Goal: Check status

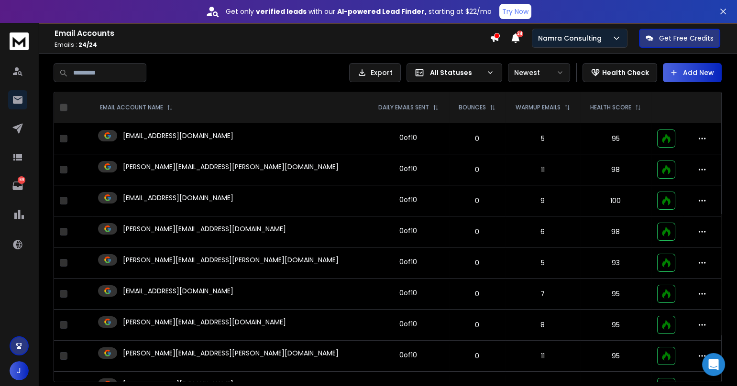
click at [570, 39] on p "Namra Consulting" at bounding box center [571, 38] width 67 height 10
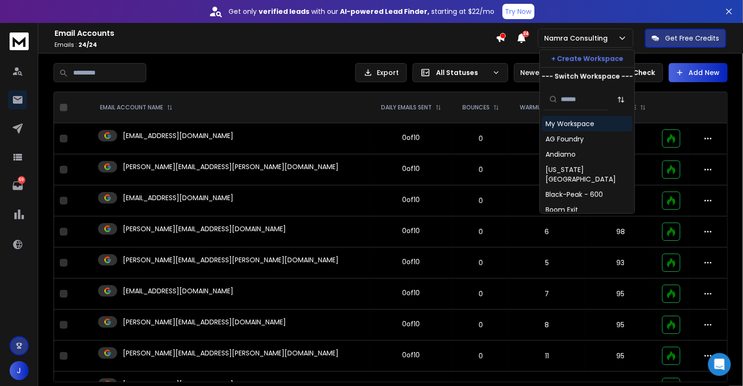
click at [302, 66] on div at bounding box center [202, 72] width 296 height 19
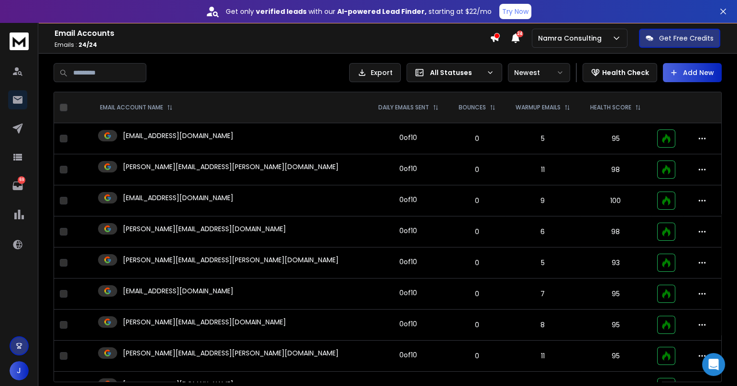
click at [302, 72] on div at bounding box center [199, 72] width 290 height 19
click at [244, 67] on div at bounding box center [199, 72] width 290 height 19
click at [241, 72] on div at bounding box center [199, 72] width 290 height 19
click at [249, 79] on div at bounding box center [199, 72] width 290 height 19
click at [228, 67] on div at bounding box center [199, 72] width 290 height 19
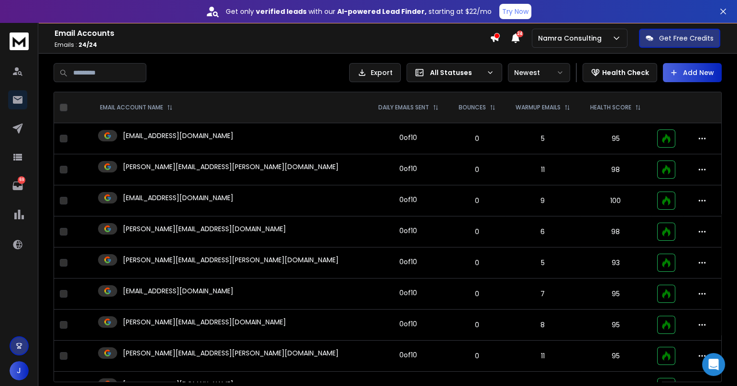
click at [223, 81] on div at bounding box center [199, 72] width 290 height 19
click at [16, 128] on icon at bounding box center [17, 128] width 10 height 10
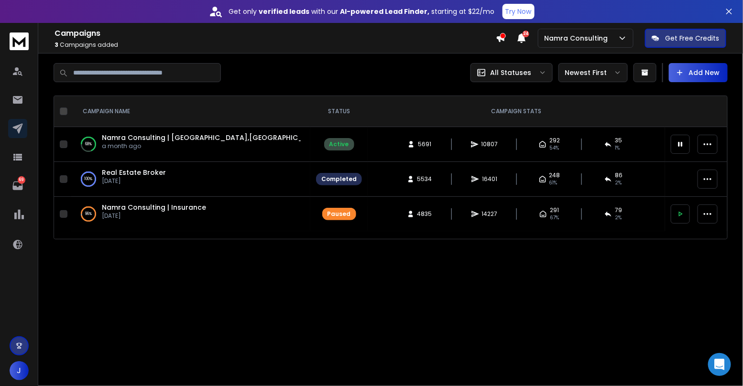
click at [322, 60] on div "Campaigns 3 Campaigns Added All Statuses Newest First Add New CAMPAIGN NAME STA…" at bounding box center [390, 151] width 704 height 195
click at [353, 76] on div at bounding box center [222, 72] width 337 height 19
click at [154, 135] on span "Namra Consulting | [GEOGRAPHIC_DATA],[GEOGRAPHIC_DATA],[GEOGRAPHIC_DATA]" at bounding box center [253, 138] width 302 height 10
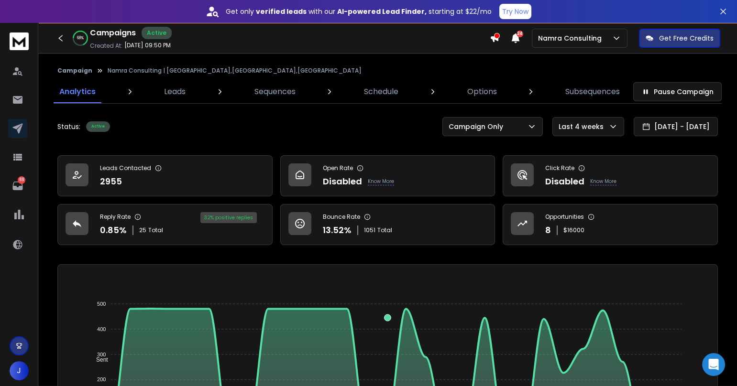
click at [231, 130] on div "Status: Active Pause Campaign Campaign Only Last 4 weeks [DATE] - [DATE]" at bounding box center [387, 126] width 660 height 19
click at [574, 129] on p "Last 4 weeks" at bounding box center [582, 127] width 49 height 10
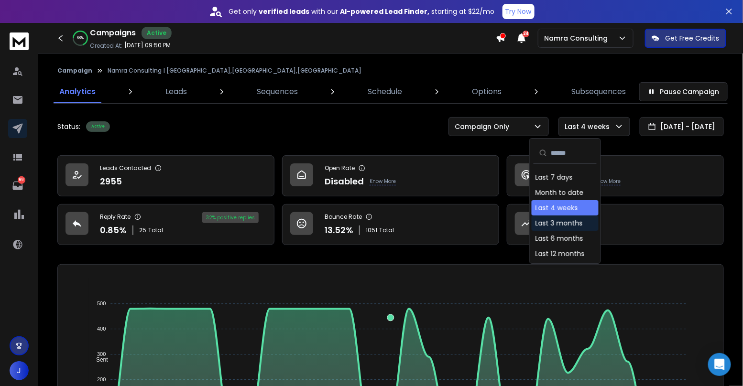
click at [302, 123] on div "Status: Active Pause Campaign Campaign Only Last 4 weeks [DATE] - [DATE]" at bounding box center [390, 126] width 666 height 19
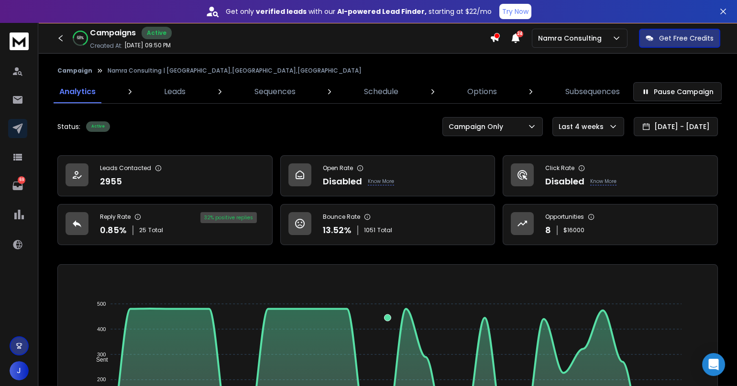
click at [344, 135] on div "Status: Active Pause Campaign Campaign Only Last 4 weeks [DATE] - [DATE]" at bounding box center [387, 126] width 660 height 19
click at [176, 92] on p "Leads" at bounding box center [175, 91] width 22 height 11
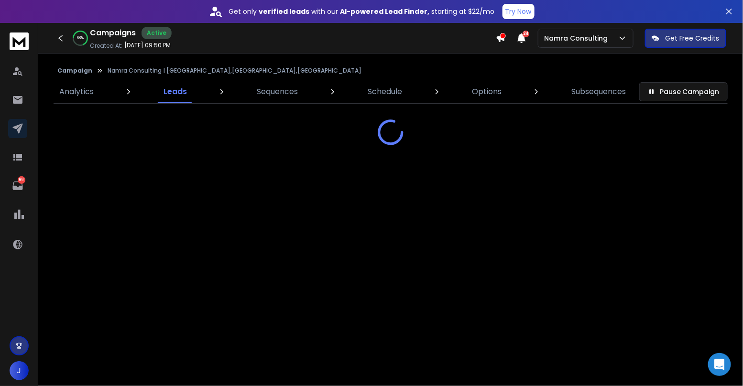
click at [292, 68] on div "Campaign Namra Consulting | [GEOGRAPHIC_DATA],[GEOGRAPHIC_DATA],[GEOGRAPHIC_DAT…" at bounding box center [391, 70] width 674 height 15
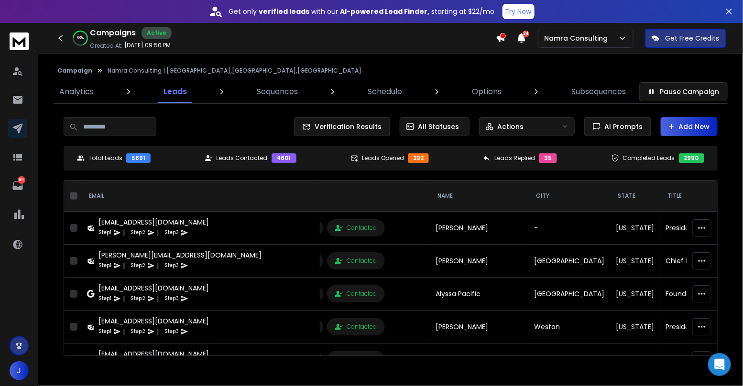
scroll to position [0, 105]
click at [199, 223] on div "[EMAIL_ADDRESS][DOMAIN_NAME] Step 1 | Step 2 | Step 3" at bounding box center [200, 227] width 227 height 21
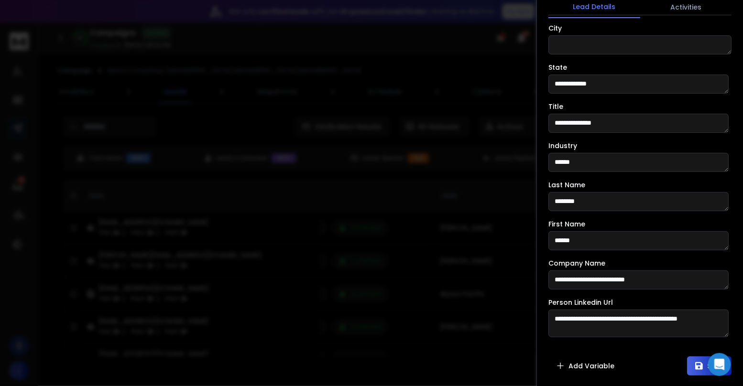
scroll to position [0, 0]
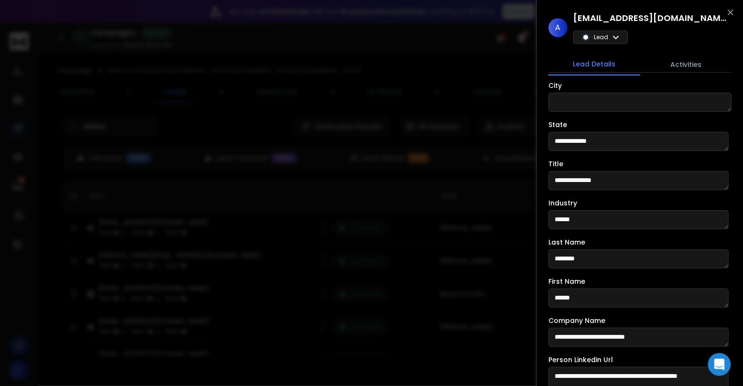
click at [683, 63] on button "Activities" at bounding box center [686, 64] width 92 height 21
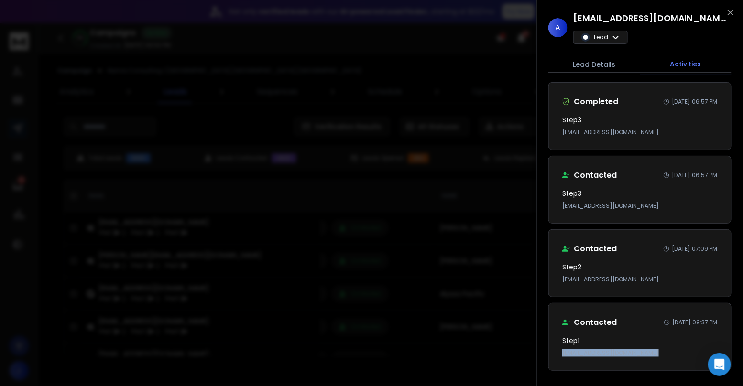
drag, startPoint x: 662, startPoint y: 352, endPoint x: 562, endPoint y: 355, distance: 100.9
click at [562, 355] on div "Contacted [DATE] 09:37 PM Step 1 [EMAIL_ADDRESS][DOMAIN_NAME]" at bounding box center [639, 337] width 183 height 68
drag, startPoint x: 677, startPoint y: 276, endPoint x: 562, endPoint y: 278, distance: 115.2
click at [562, 278] on p "[EMAIL_ADDRESS][DOMAIN_NAME]" at bounding box center [639, 280] width 155 height 8
click at [733, 12] on icon "button" at bounding box center [731, 13] width 10 height 10
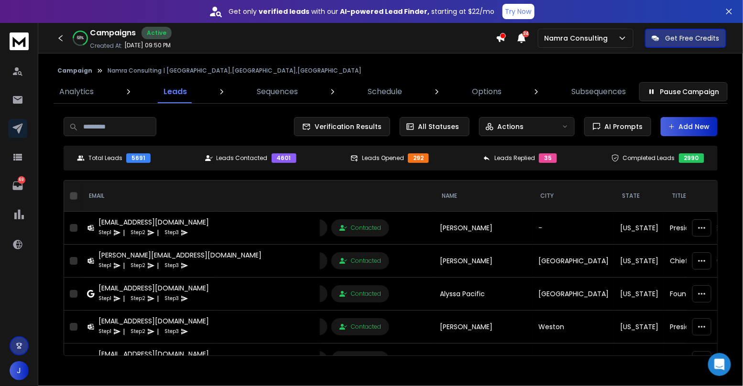
click at [347, 71] on div "Campaign Namra Consulting | [GEOGRAPHIC_DATA],[GEOGRAPHIC_DATA],[GEOGRAPHIC_DAT…" at bounding box center [391, 70] width 674 height 15
click at [333, 70] on div "Campaign Namra Consulting | [GEOGRAPHIC_DATA],[GEOGRAPHIC_DATA],[GEOGRAPHIC_DAT…" at bounding box center [391, 70] width 674 height 15
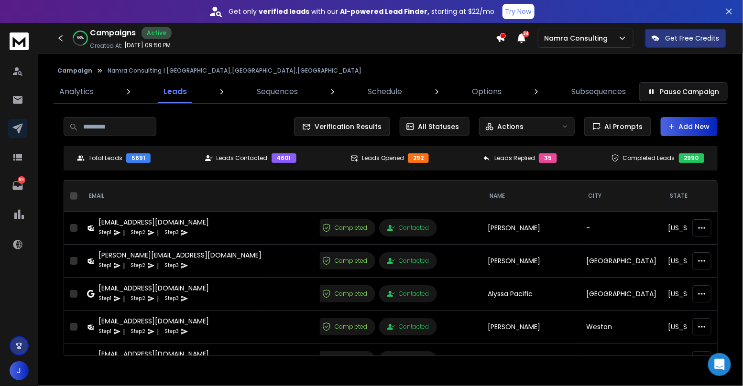
scroll to position [0, 34]
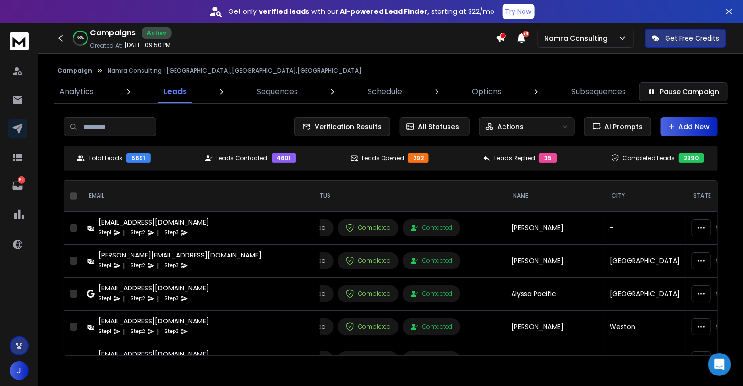
click at [253, 122] on div "Verification Results All Statuses Actions AI Prompts Add New" at bounding box center [391, 126] width 654 height 19
click at [297, 62] on div "Campaign Namra Consulting | [GEOGRAPHIC_DATA],[GEOGRAPHIC_DATA],[GEOGRAPHIC_DAT…" at bounding box center [390, 207] width 704 height 306
click at [298, 69] on div "Campaign Namra Consulting | [GEOGRAPHIC_DATA],[GEOGRAPHIC_DATA],[GEOGRAPHIC_DAT…" at bounding box center [391, 70] width 674 height 15
click at [309, 66] on div "Campaign Namra Consulting | [GEOGRAPHIC_DATA],[GEOGRAPHIC_DATA],[GEOGRAPHIC_DAT…" at bounding box center [391, 70] width 674 height 15
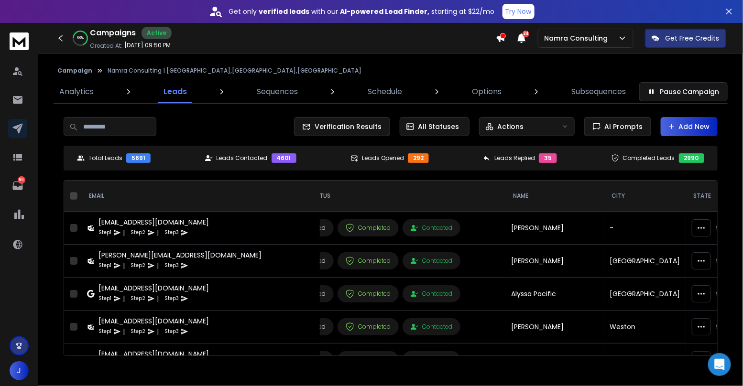
click at [309, 66] on div "Campaign Namra Consulting | [GEOGRAPHIC_DATA],[GEOGRAPHIC_DATA],[GEOGRAPHIC_DAT…" at bounding box center [391, 70] width 674 height 15
